Goal: Information Seeking & Learning: Stay updated

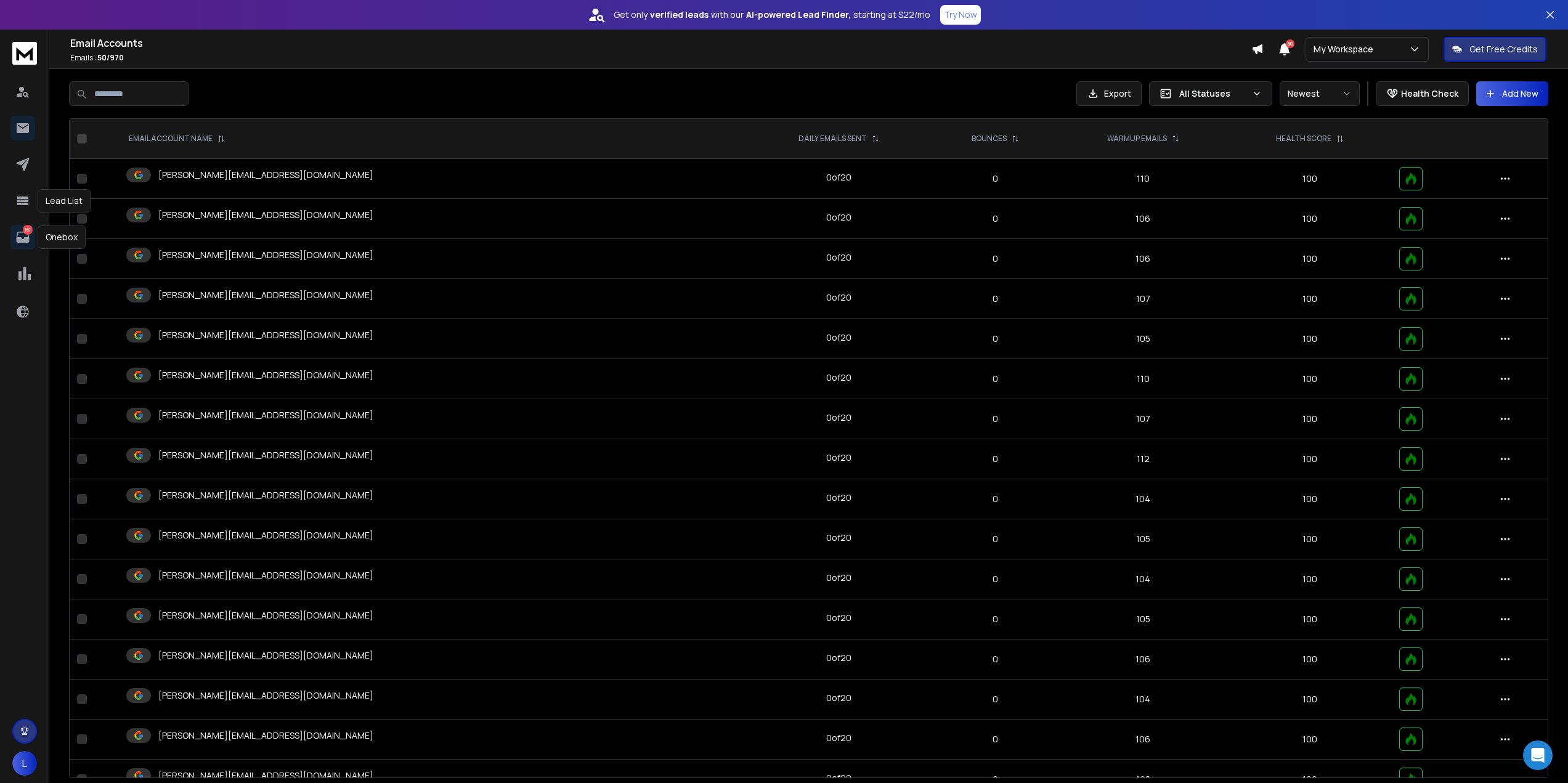
click at [22, 241] on icon at bounding box center [22, 237] width 13 height 11
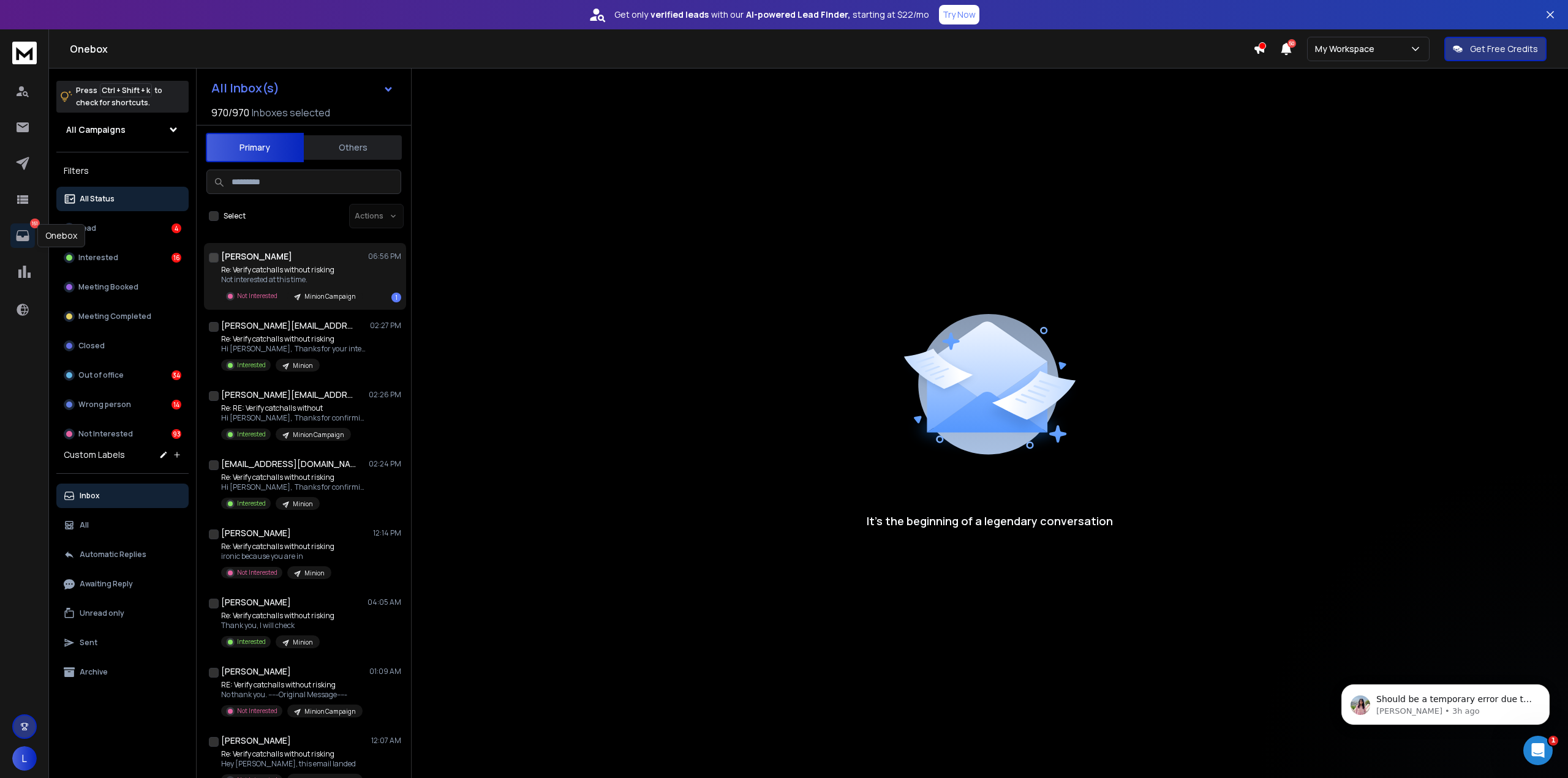
click at [354, 299] on div "Minion Campaign" at bounding box center [325, 296] width 76 height 13
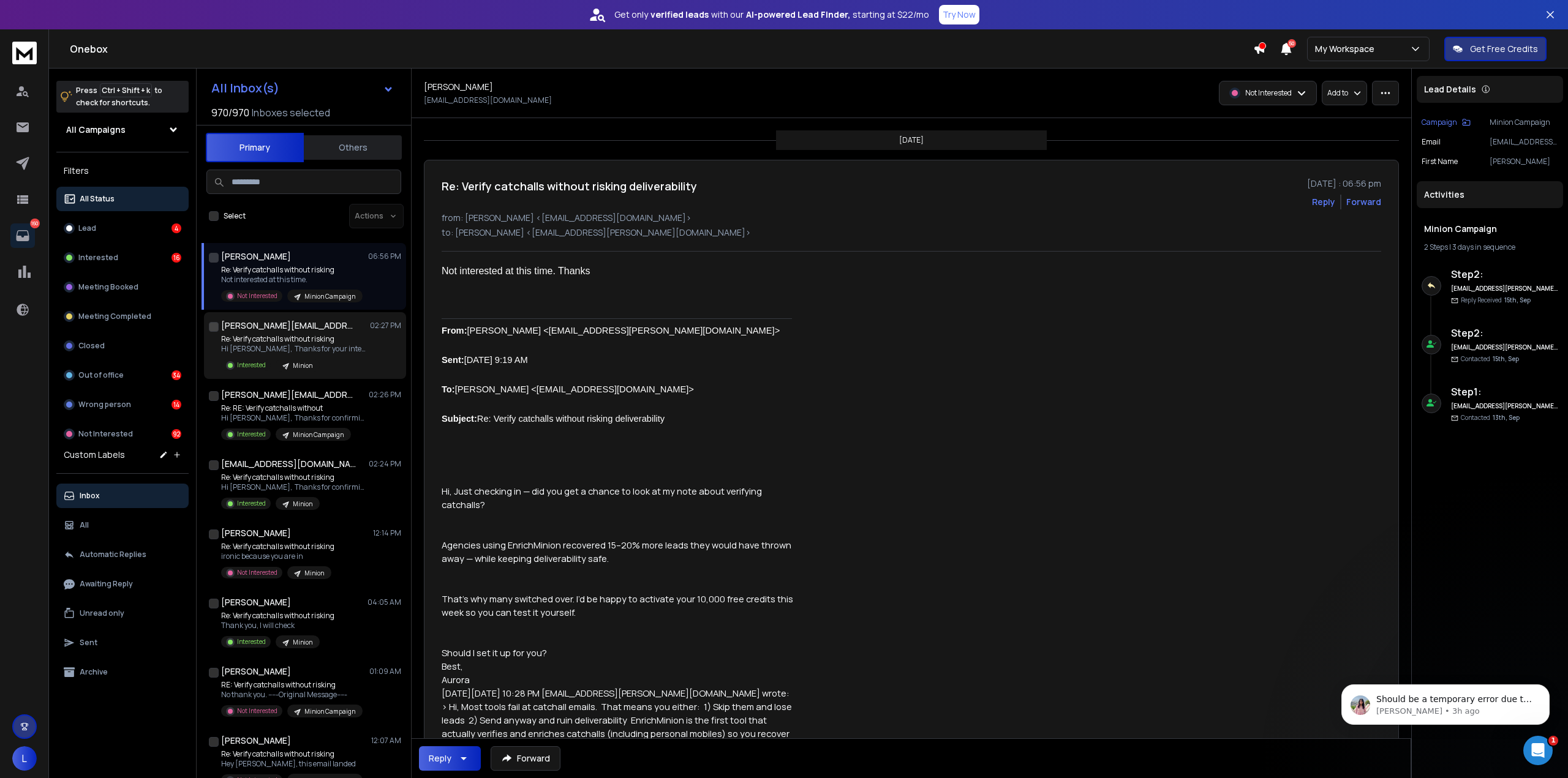
click at [366, 344] on div "Re: Verify catchalls without risking Hi [PERSON_NAME], Thanks for your interest…" at bounding box center [311, 353] width 181 height 38
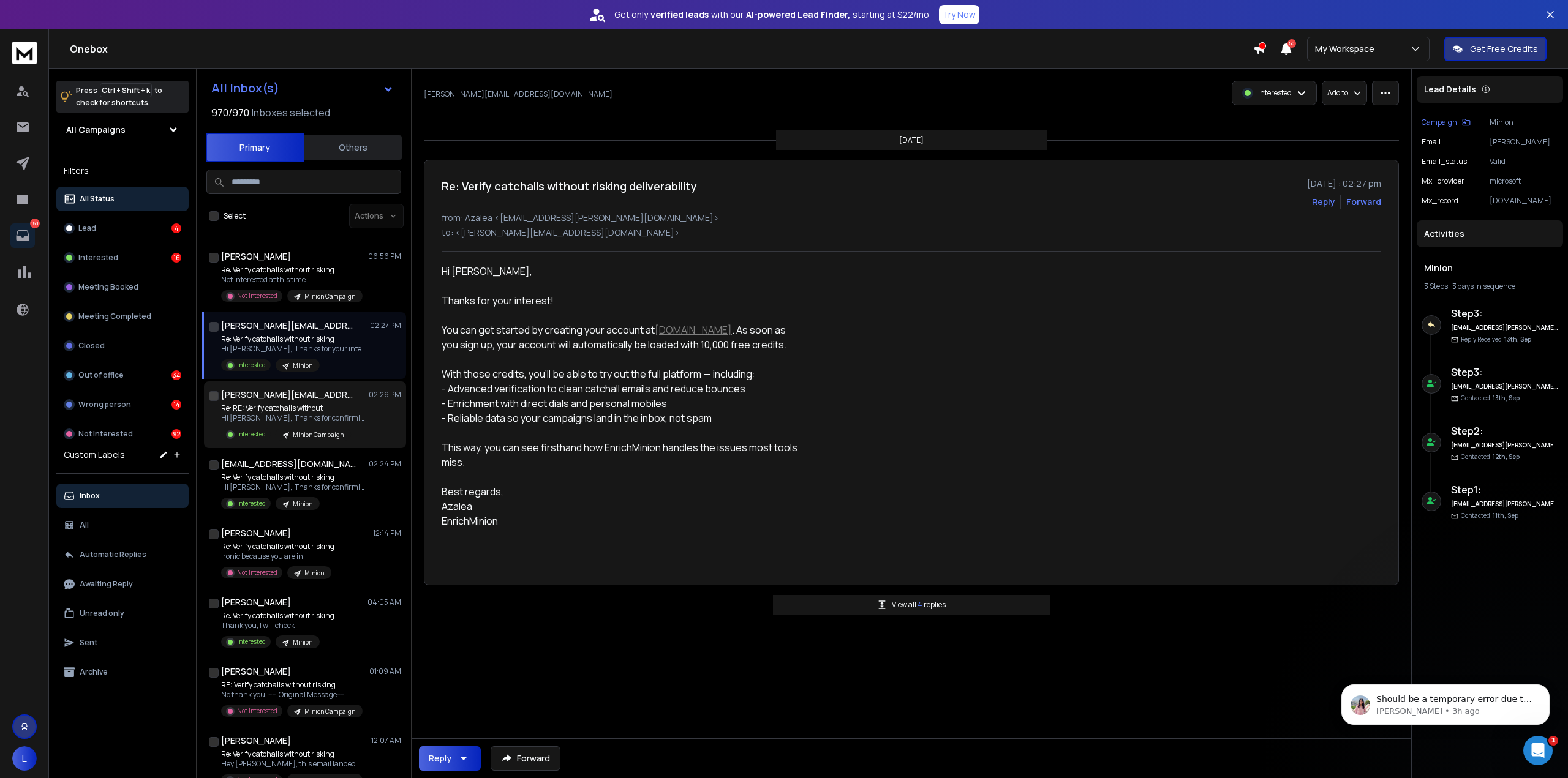
click at [347, 412] on p "Re: RE: Verify catchalls without" at bounding box center [295, 408] width 147 height 10
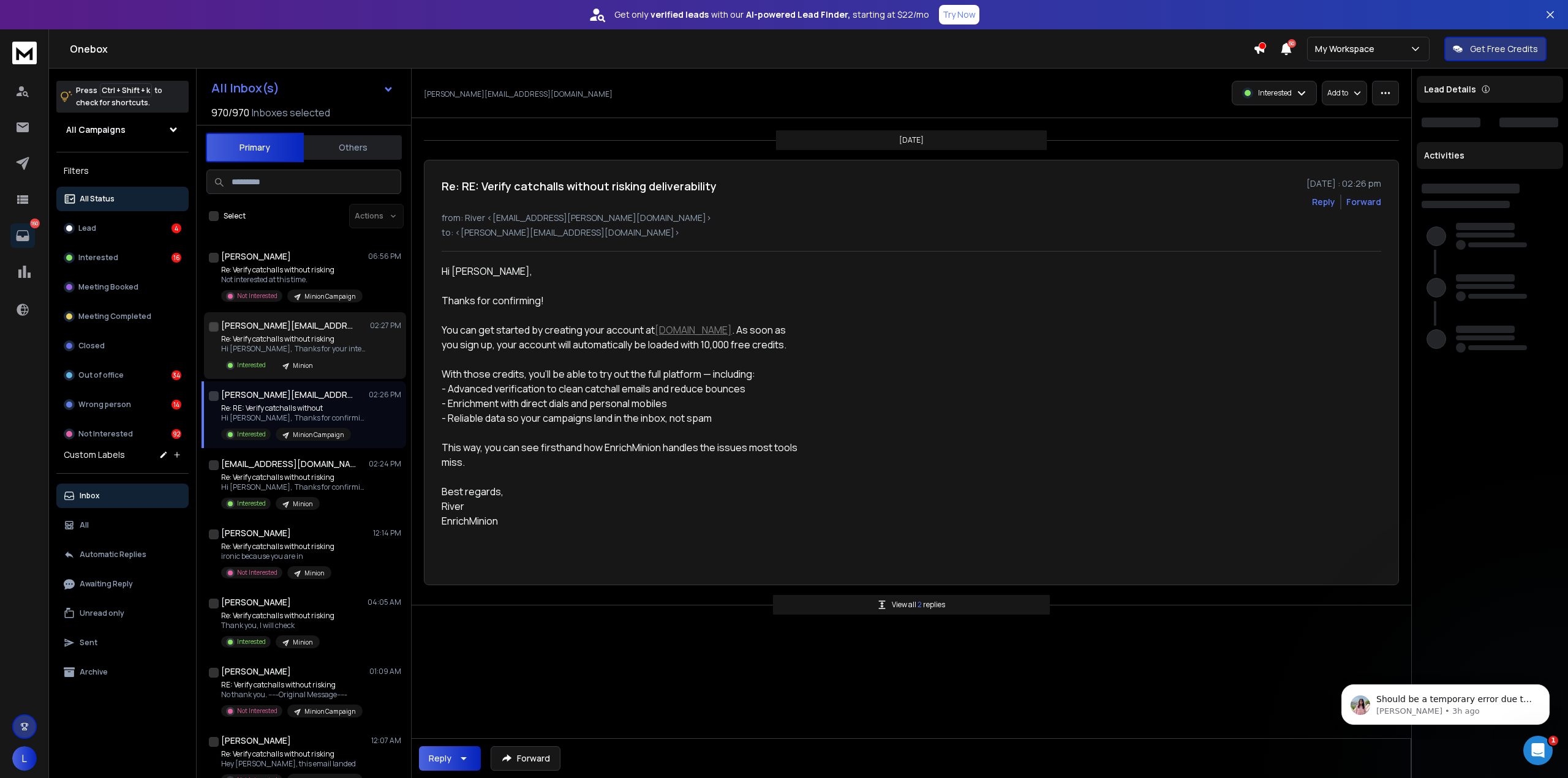
click at [330, 374] on div "[PERSON_NAME][EMAIL_ADDRESS][DOMAIN_NAME] 02:27 PM Re: Verify catchalls without…" at bounding box center [304, 345] width 202 height 66
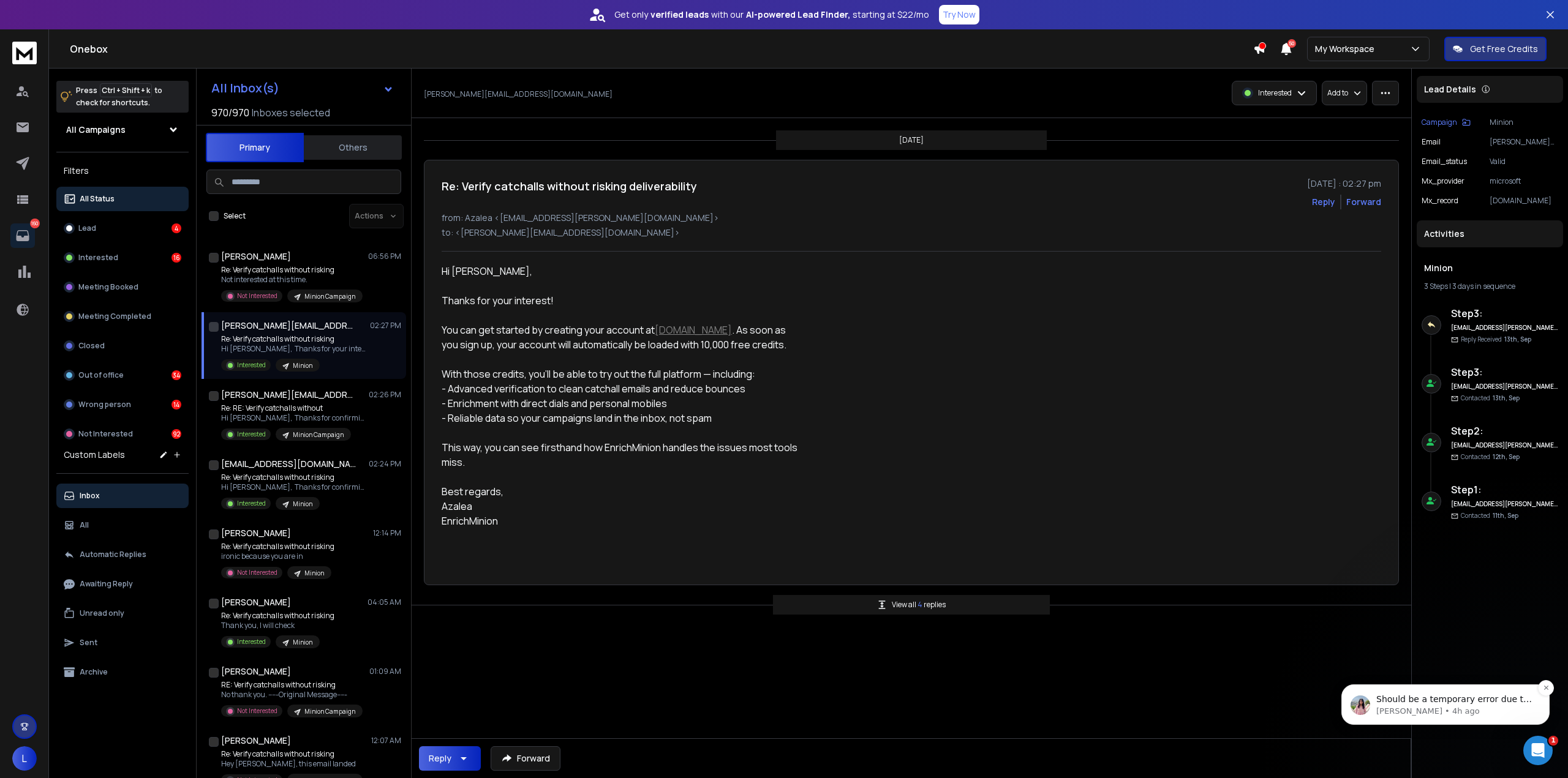
click at [1416, 694] on p "Should be a temporary error due to network issues." at bounding box center [1456, 699] width 158 height 12
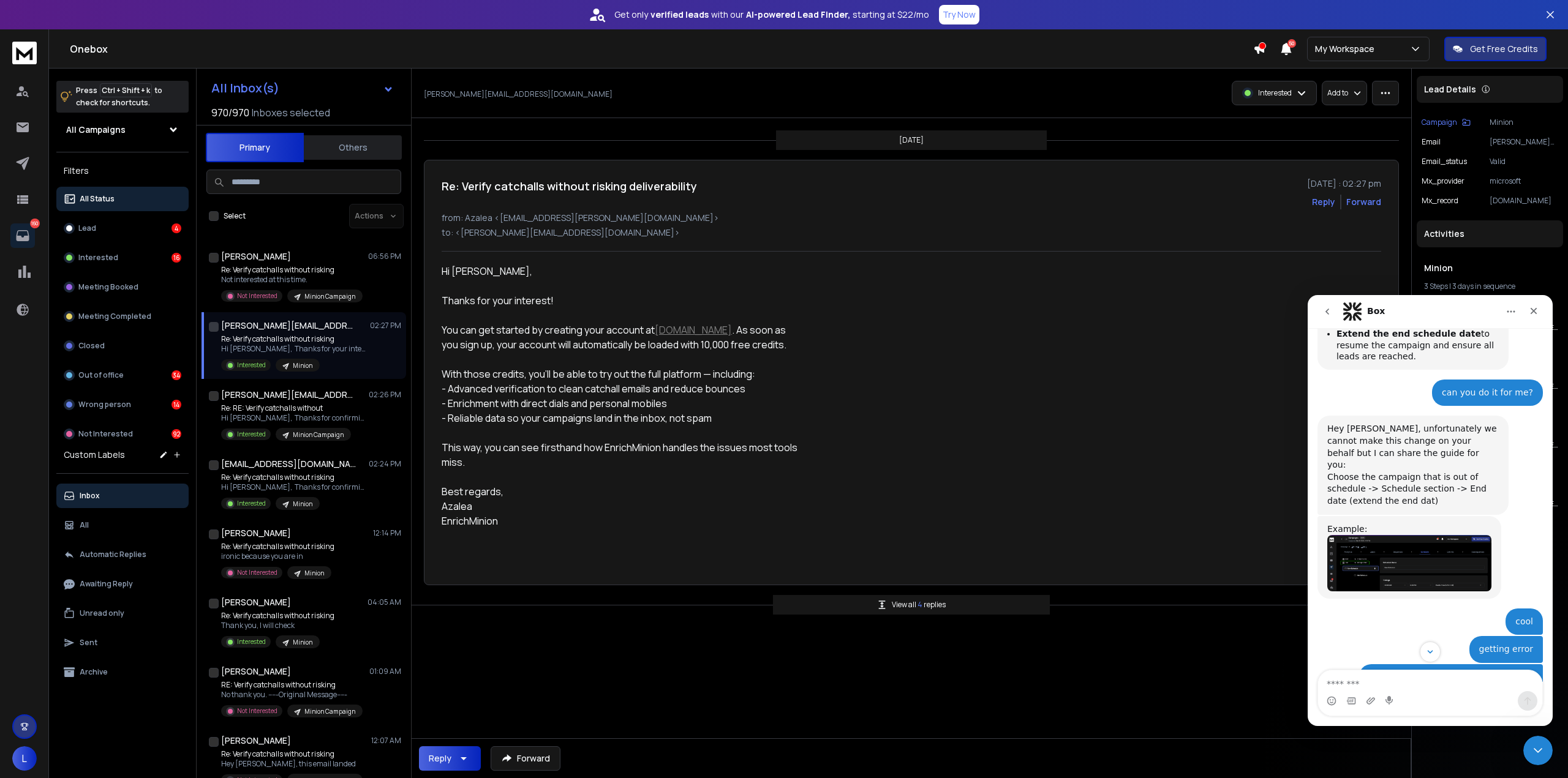
scroll to position [862, 0]
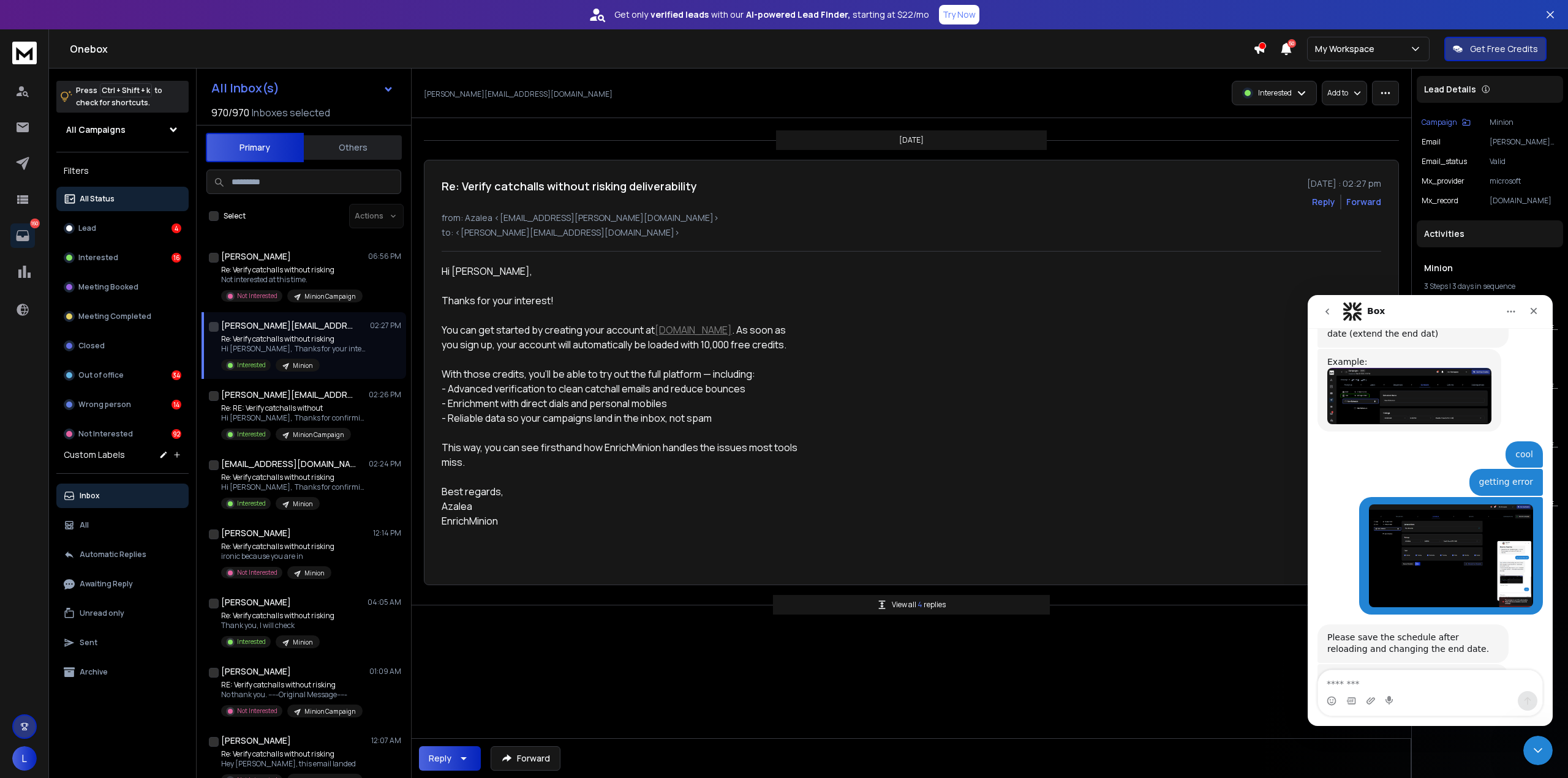
click at [370, 238] on div "Select Actions [PERSON_NAME] 06:56 PM Re: Verify catchalls without risking Not …" at bounding box center [303, 491] width 215 height 652
click at [360, 385] on div "[PERSON_NAME][EMAIL_ADDRESS][DOMAIN_NAME] 02:26 PM Re: RE: Verify catchalls wit…" at bounding box center [304, 414] width 202 height 66
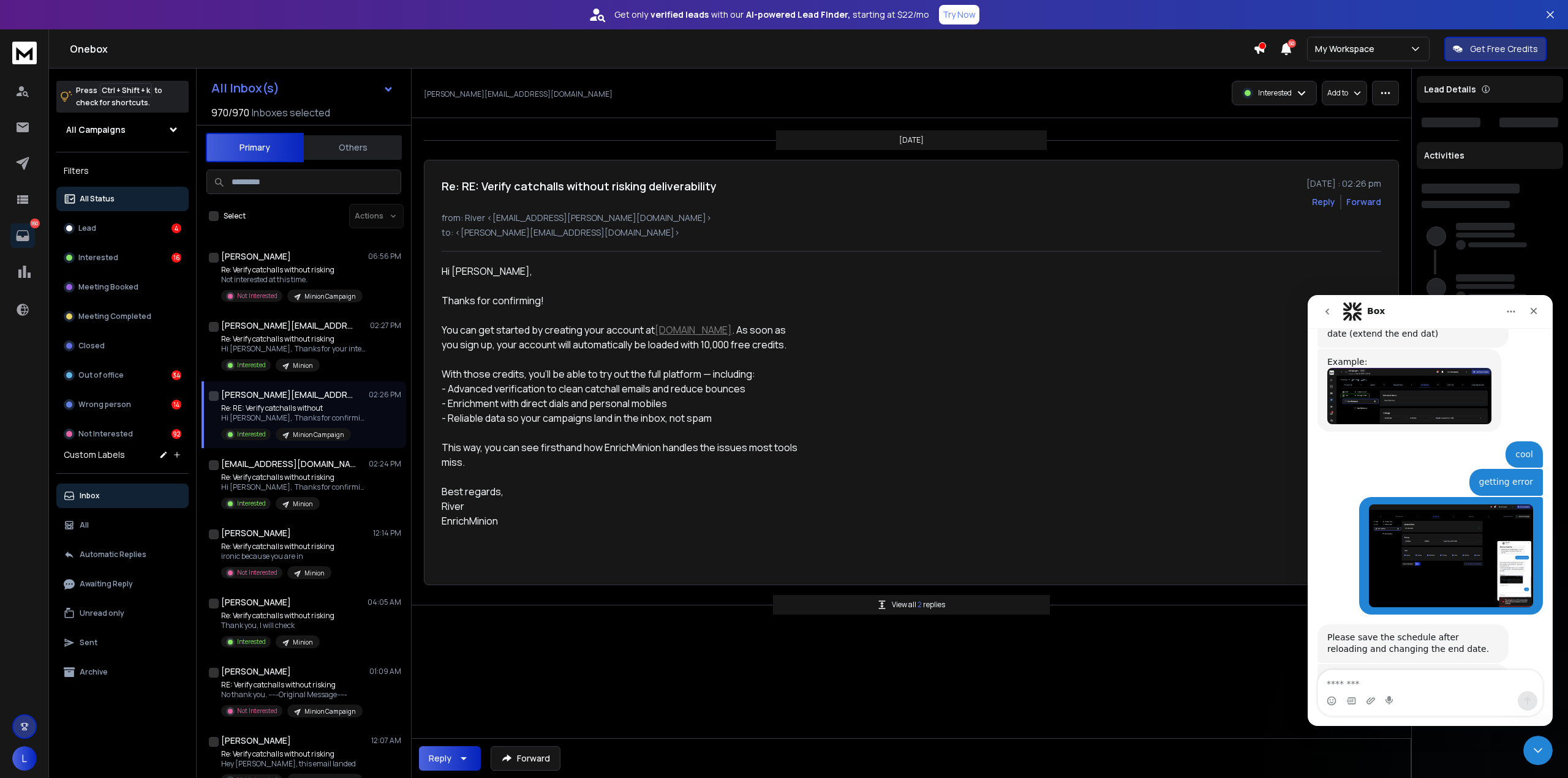
click at [359, 424] on div "Re: RE: Verify catchalls without Hi [PERSON_NAME], Thanks for confirming! You c…" at bounding box center [311, 422] width 181 height 38
click at [329, 494] on div "Re: Verify catchalls without risking Hi [PERSON_NAME], Thanks for confirming! Y…" at bounding box center [295, 491] width 147 height 38
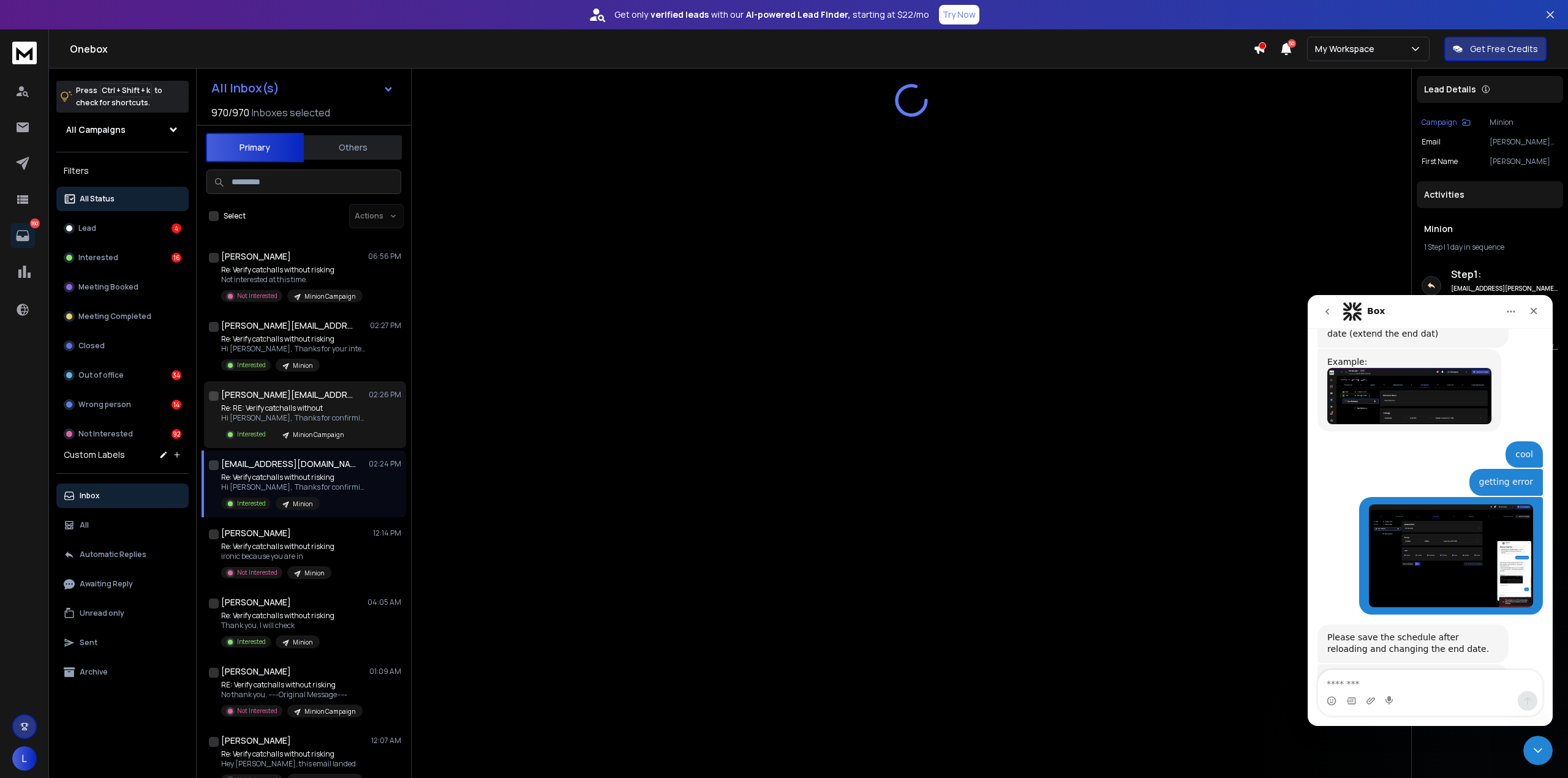
click at [326, 411] on p "Re: RE: Verify catchalls without" at bounding box center [295, 408] width 147 height 10
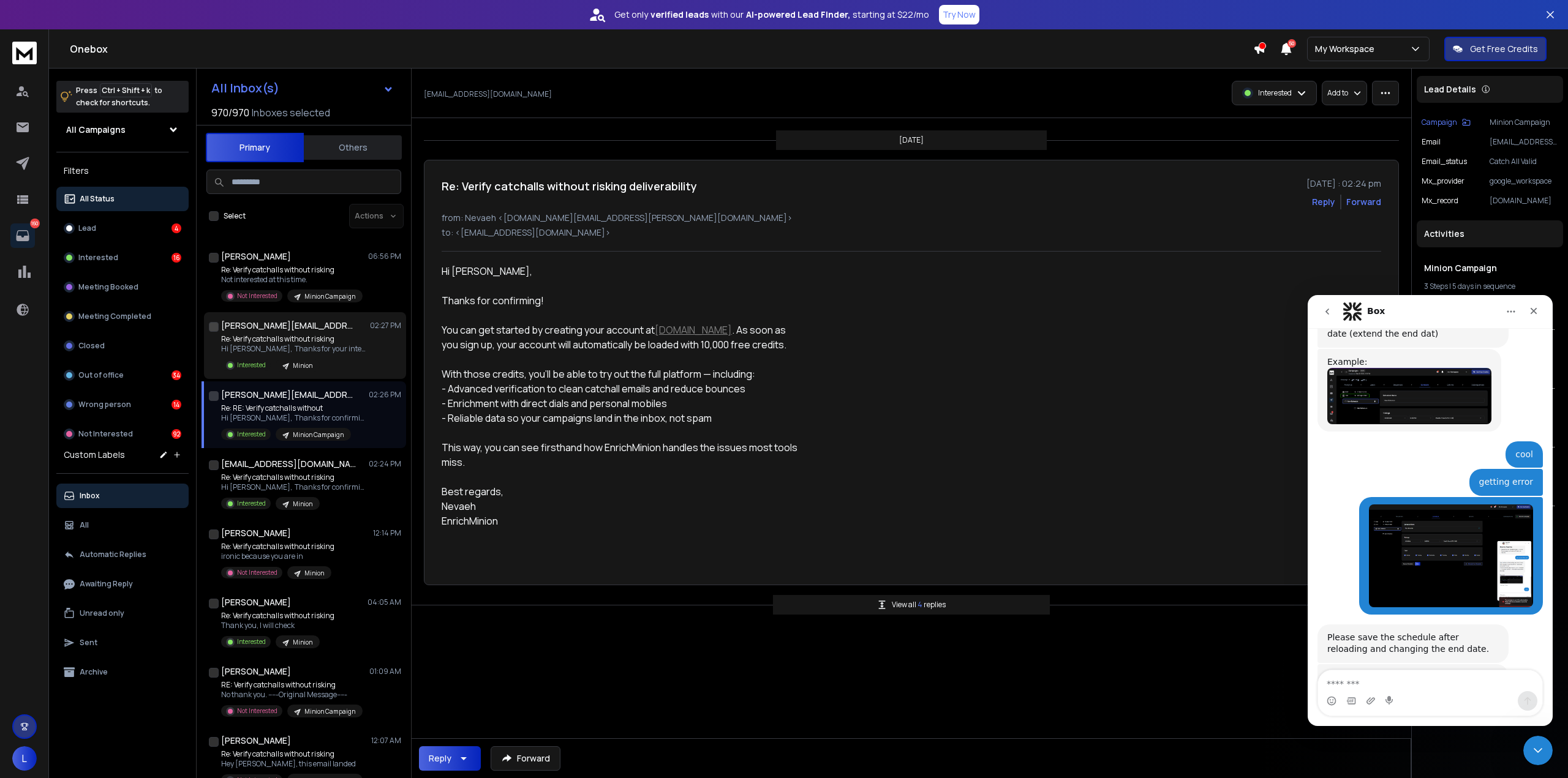
click at [322, 343] on p "Re: Verify catchalls without risking" at bounding box center [295, 339] width 147 height 10
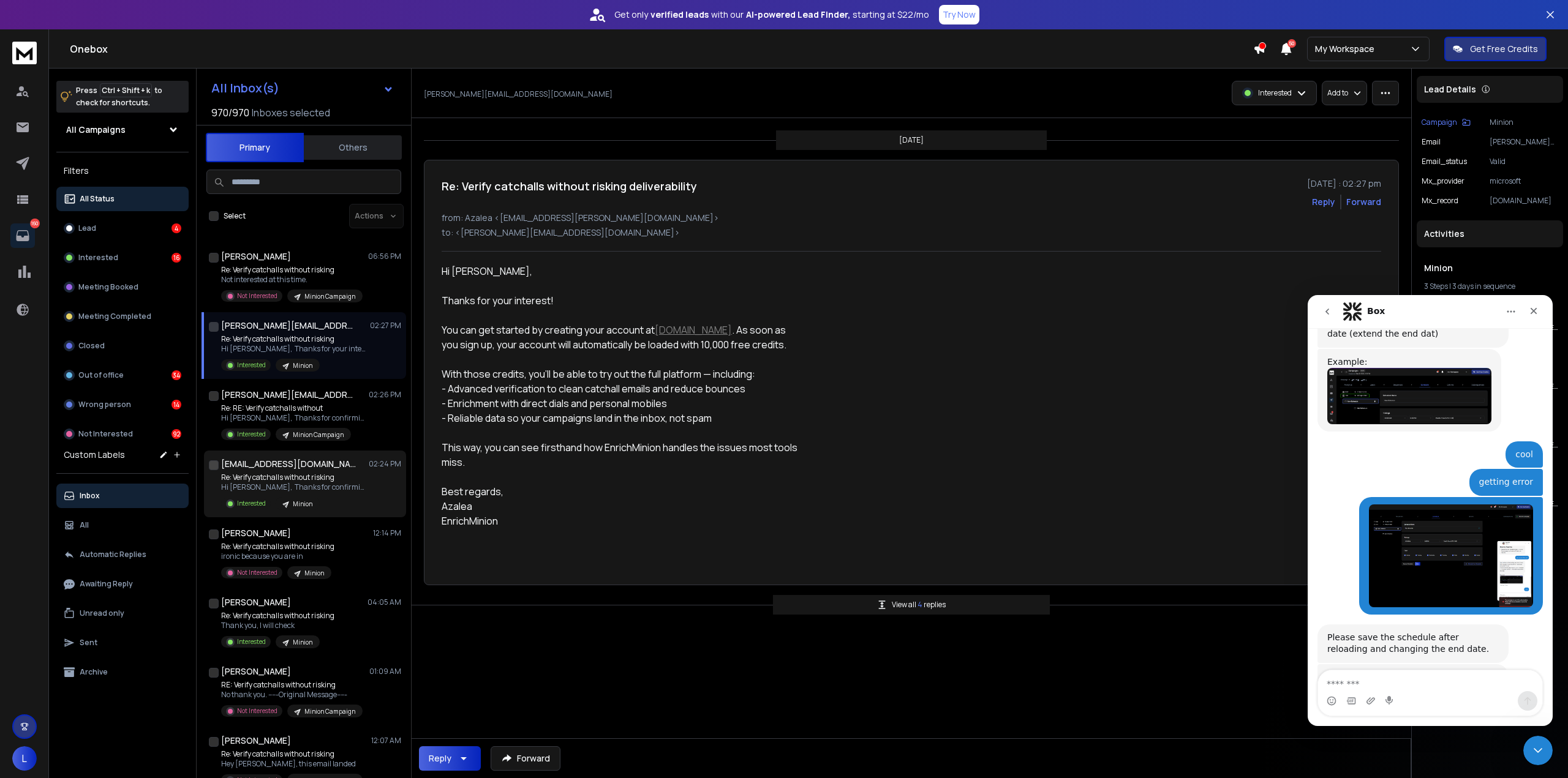
click at [328, 486] on p "Hi [PERSON_NAME], Thanks for confirming! You can" at bounding box center [295, 487] width 147 height 10
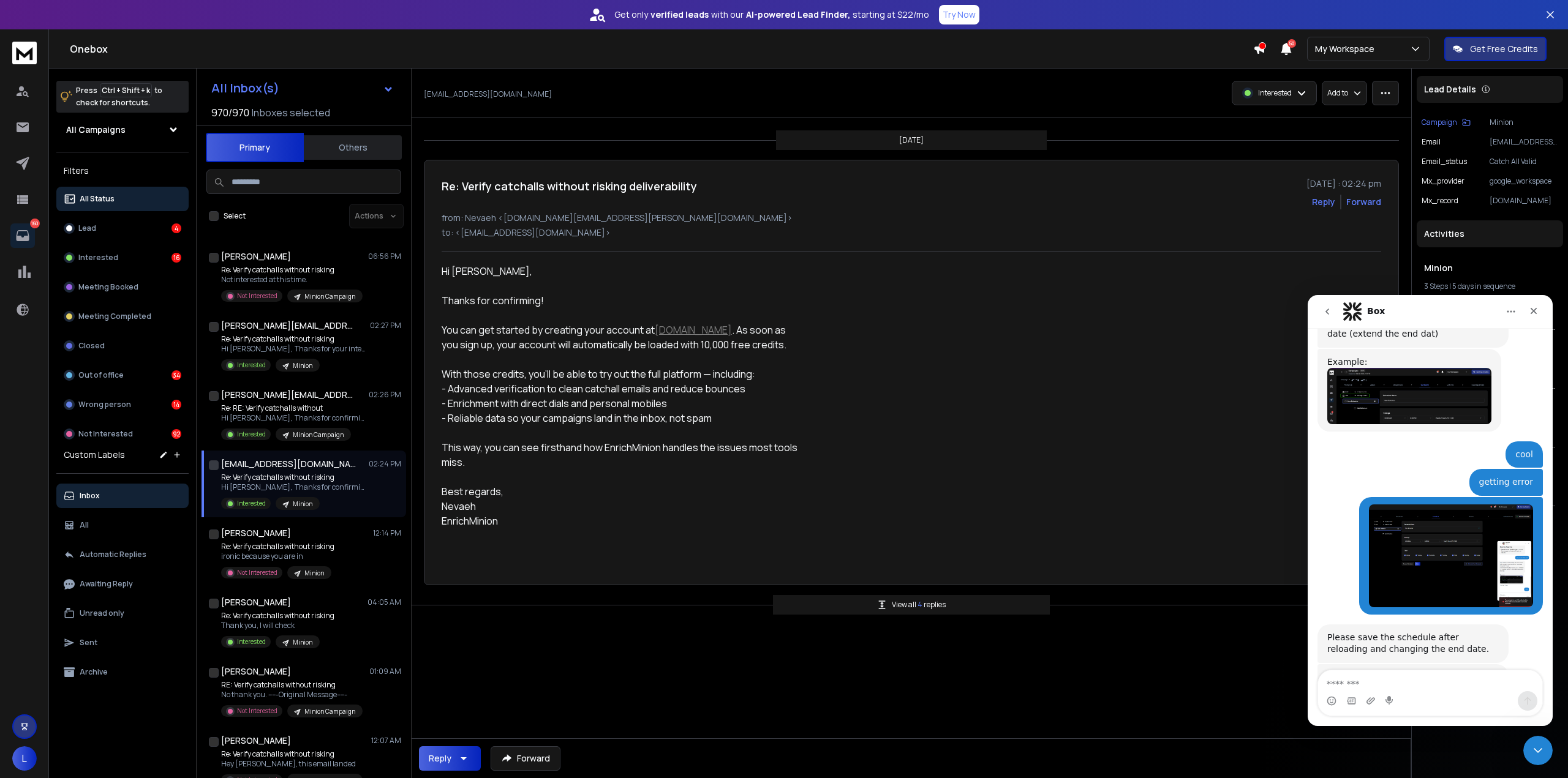
click at [331, 489] on p "Hi [PERSON_NAME], Thanks for confirming! You can" at bounding box center [295, 487] width 147 height 10
